Goal: Information Seeking & Learning: Check status

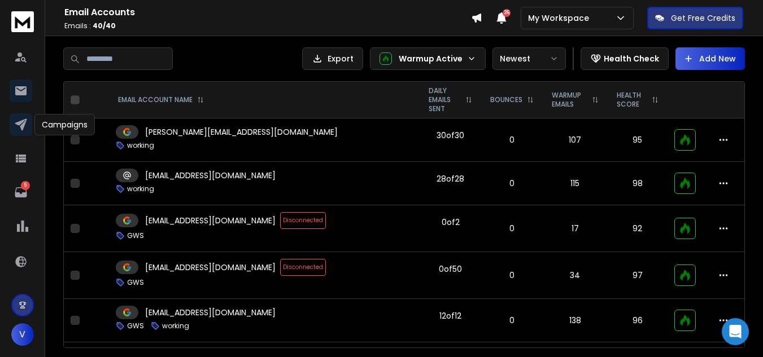
click at [23, 118] on icon at bounding box center [21, 125] width 14 height 14
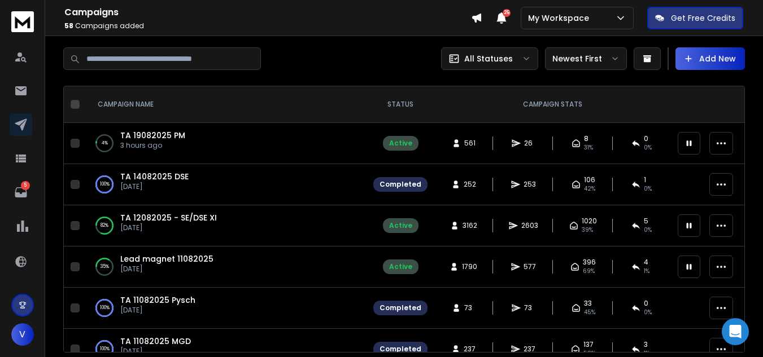
click at [158, 137] on span "TA 19082025 PM" at bounding box center [152, 135] width 65 height 11
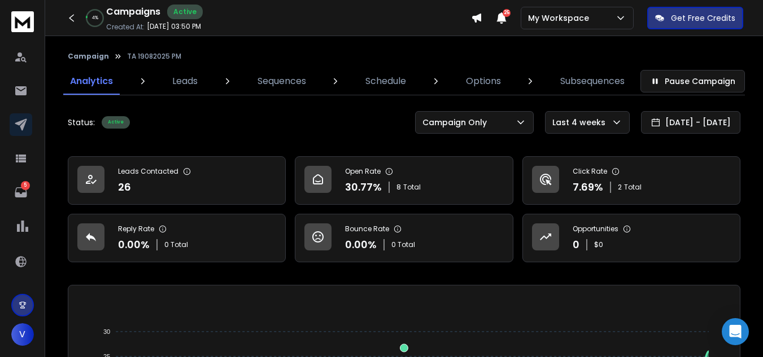
click at [85, 55] on button "Campaign" at bounding box center [88, 56] width 41 height 9
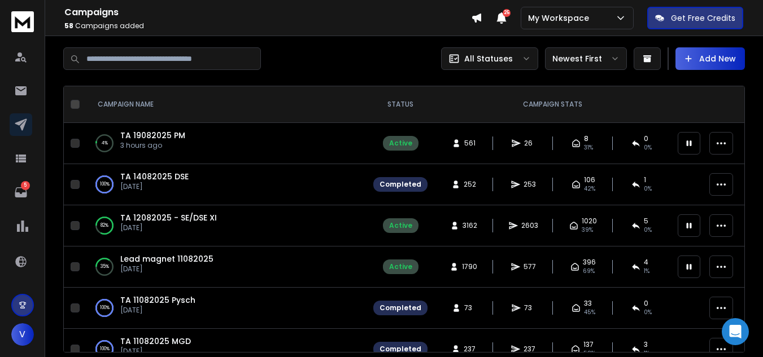
click at [168, 222] on span "TA 12082025 - SE/DSE XI" at bounding box center [168, 217] width 97 height 11
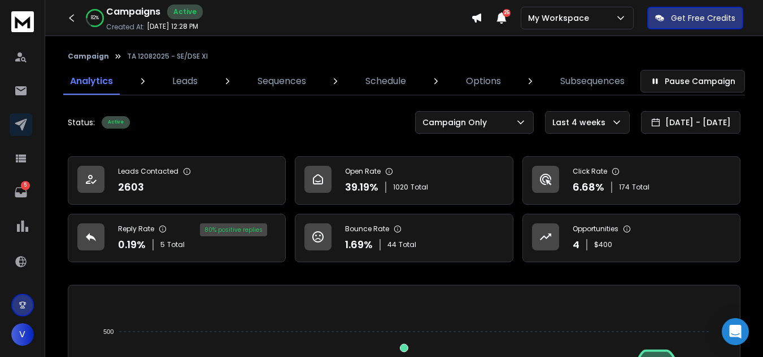
click at [96, 56] on button "Campaign" at bounding box center [88, 56] width 41 height 9
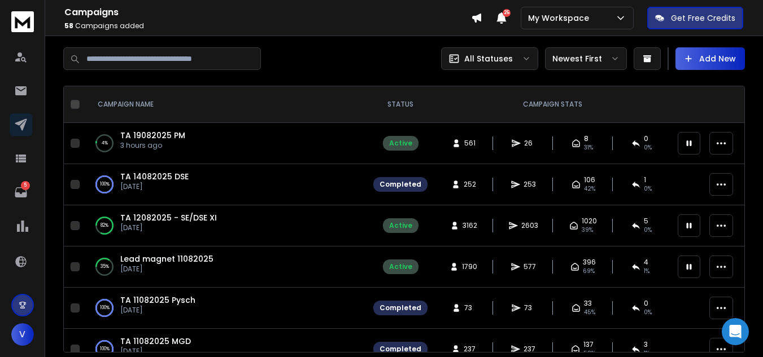
click at [187, 132] on div "4 % TA 19082025 PM 3 hours ago" at bounding box center [225, 143] width 260 height 27
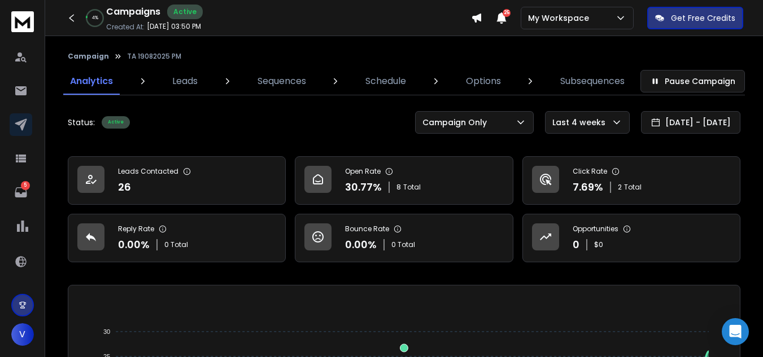
click at [86, 54] on button "Campaign" at bounding box center [88, 56] width 41 height 9
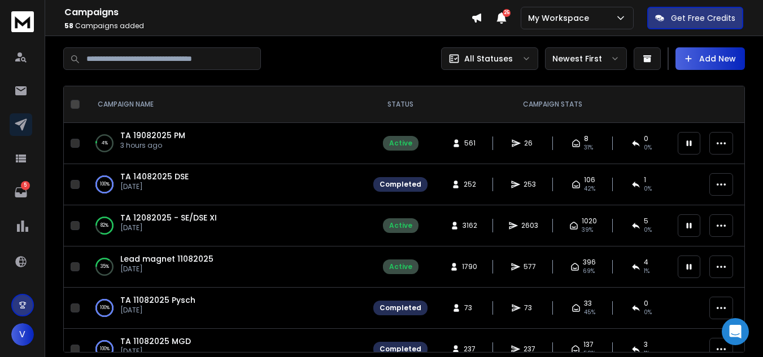
click at [189, 259] on span "Lead magnet 11082025" at bounding box center [166, 258] width 93 height 11
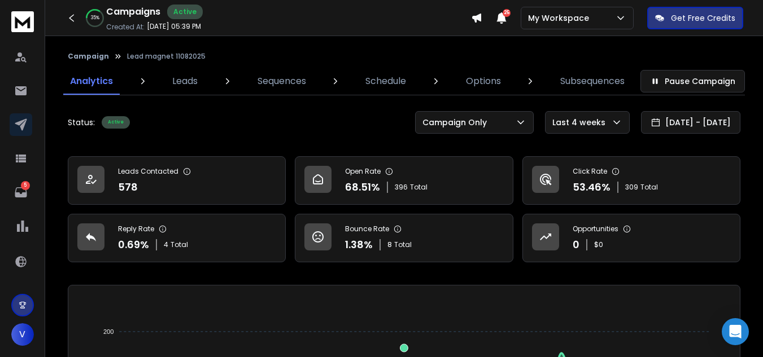
click at [84, 55] on button "Campaign" at bounding box center [88, 56] width 41 height 9
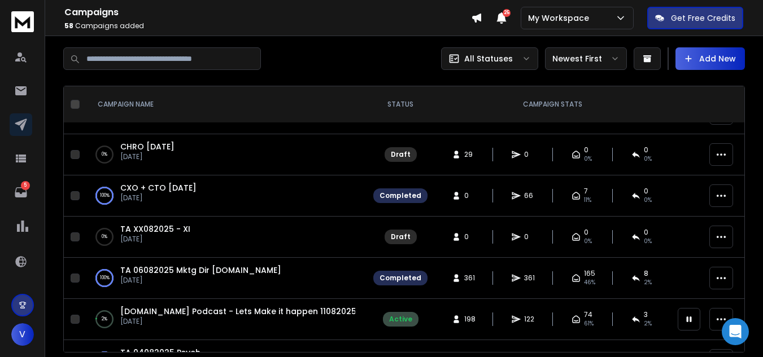
scroll to position [282, 0]
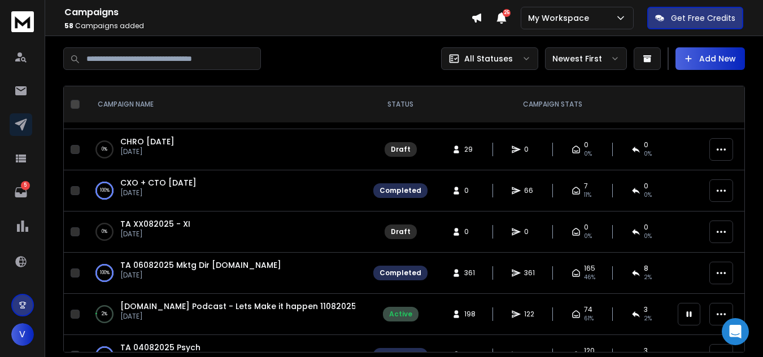
click at [221, 309] on span "[DOMAIN_NAME] Podcast - Lets Make it happen 11082025" at bounding box center [238, 306] width 236 height 11
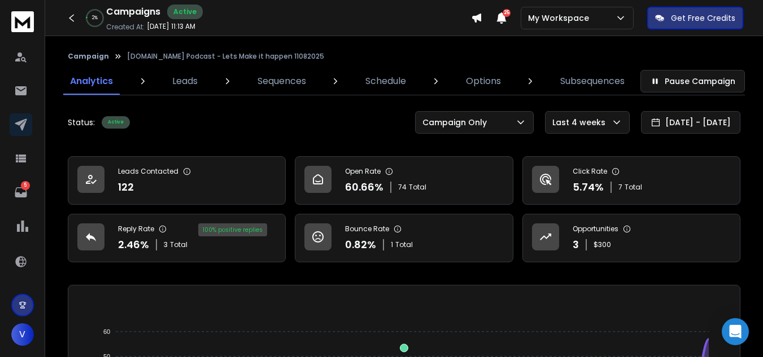
click at [83, 58] on button "Campaign" at bounding box center [88, 56] width 41 height 9
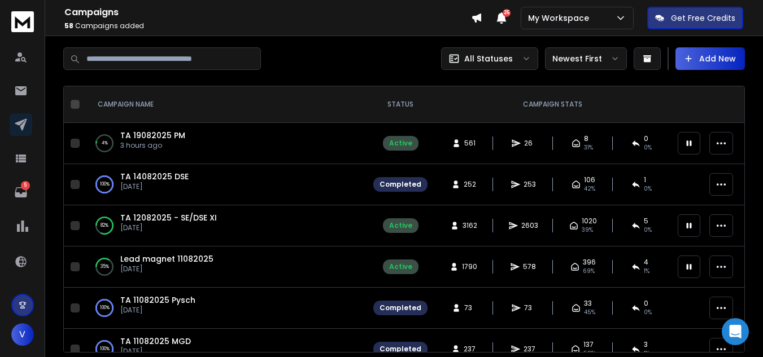
click at [180, 260] on span "Lead magnet 11082025" at bounding box center [166, 258] width 93 height 11
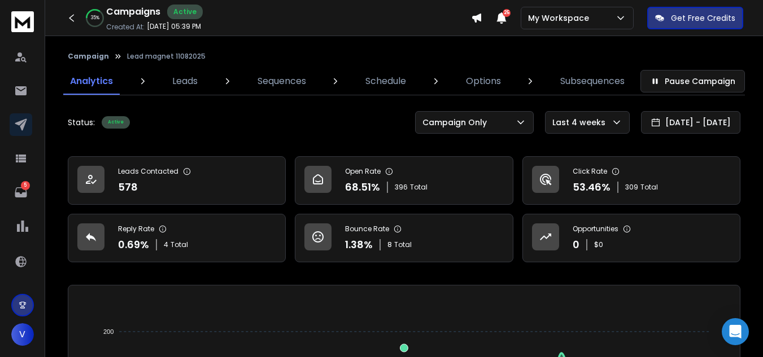
click at [89, 55] on button "Campaign" at bounding box center [88, 56] width 41 height 9
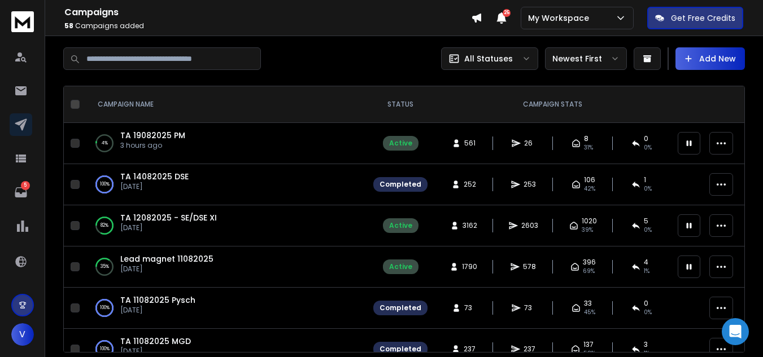
click at [153, 132] on span "TA 19082025 PM" at bounding box center [152, 135] width 65 height 11
